Goal: Navigation & Orientation: Find specific page/section

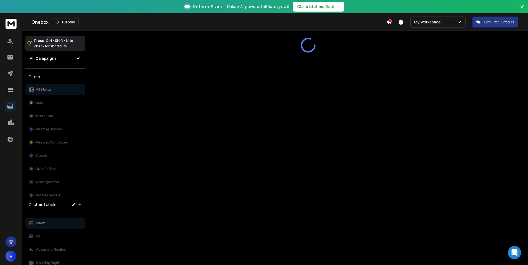
click at [522, 8] on icon "Close banner" at bounding box center [521, 6] width 5 height 5
